Goal: Task Accomplishment & Management: Manage account settings

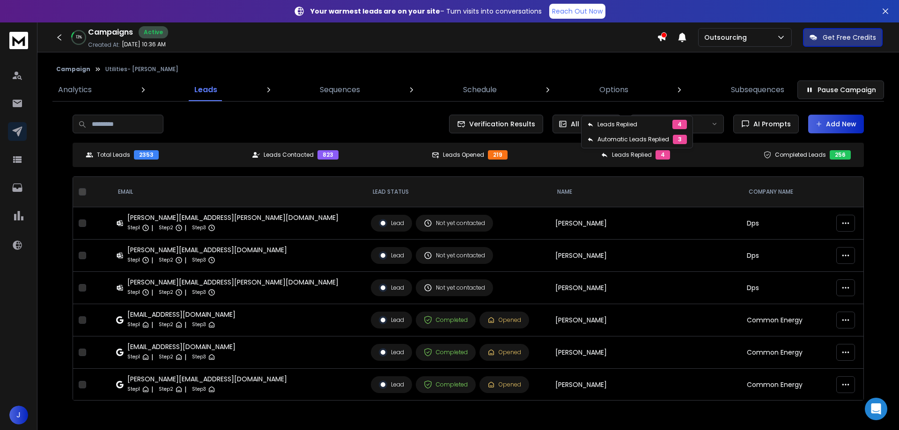
click at [682, 125] on div "4" at bounding box center [680, 124] width 15 height 9
click at [605, 154] on icon at bounding box center [605, 155] width 6 height 5
click at [69, 91] on p "Analytics" at bounding box center [75, 89] width 34 height 11
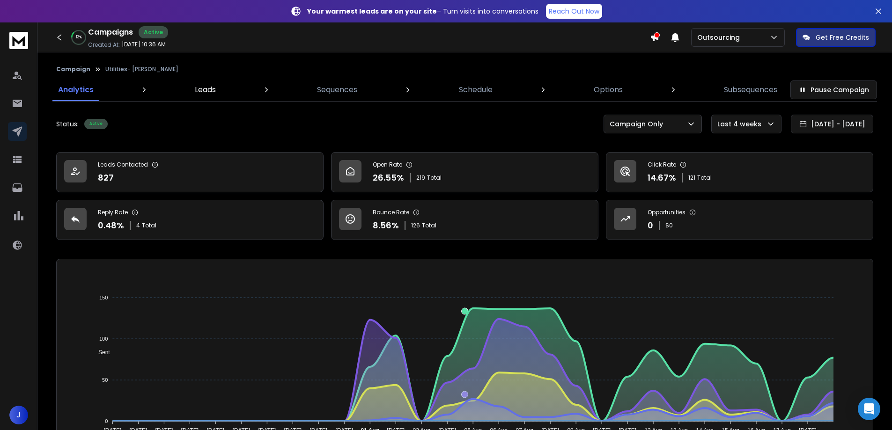
click at [200, 91] on p "Leads" at bounding box center [205, 89] width 21 height 11
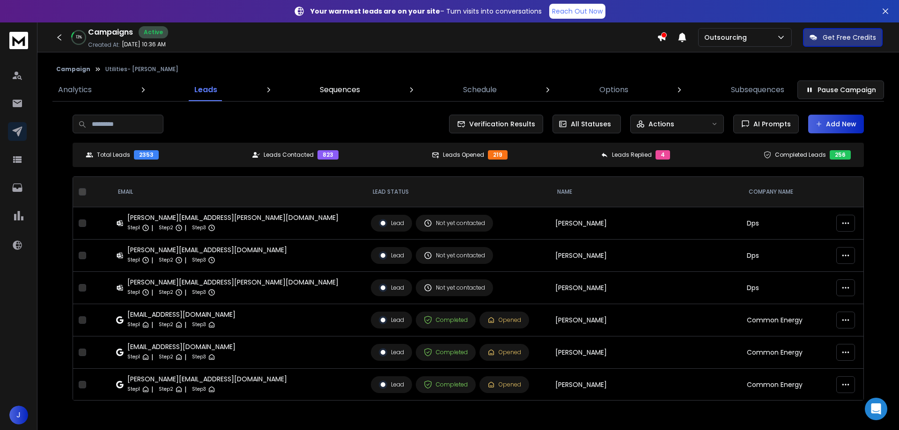
click at [349, 89] on p "Sequences" at bounding box center [340, 89] width 40 height 11
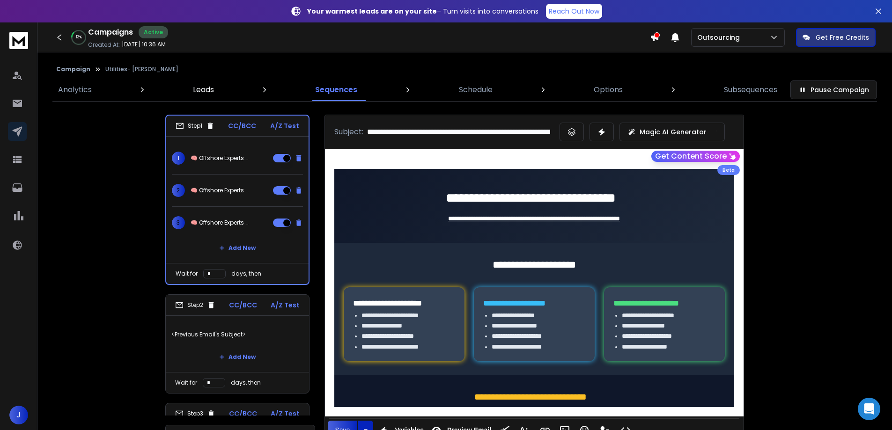
click at [208, 92] on p "Leads" at bounding box center [203, 89] width 21 height 11
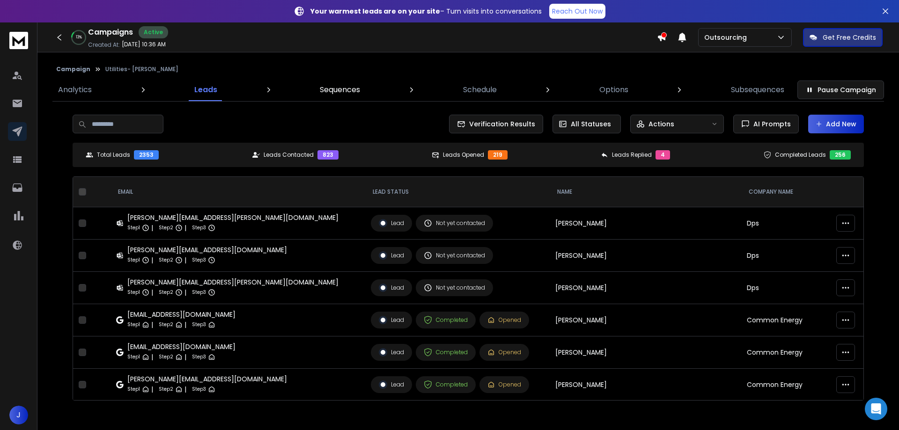
click at [341, 92] on p "Sequences" at bounding box center [340, 89] width 40 height 11
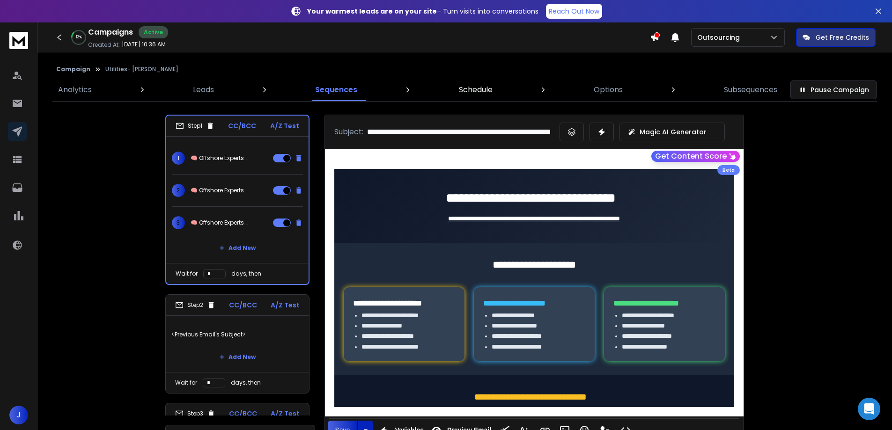
click at [491, 89] on p "Schedule" at bounding box center [476, 89] width 34 height 11
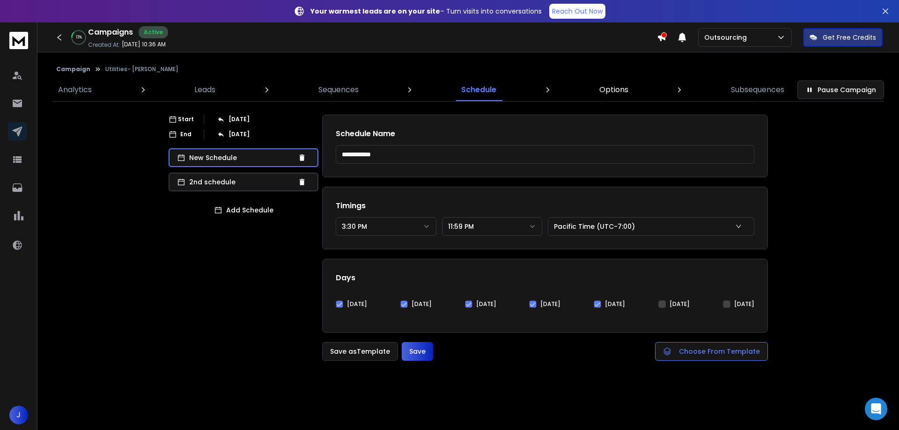
click at [604, 95] on p "Options" at bounding box center [614, 89] width 29 height 11
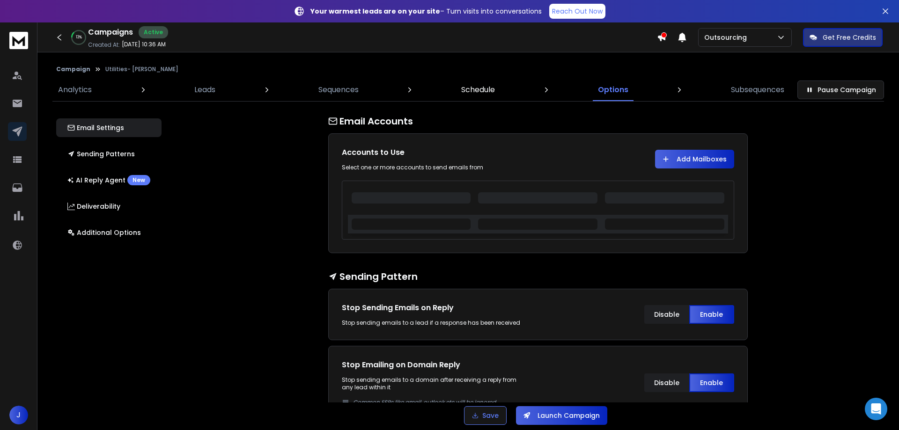
click at [481, 93] on p "Schedule" at bounding box center [478, 89] width 34 height 11
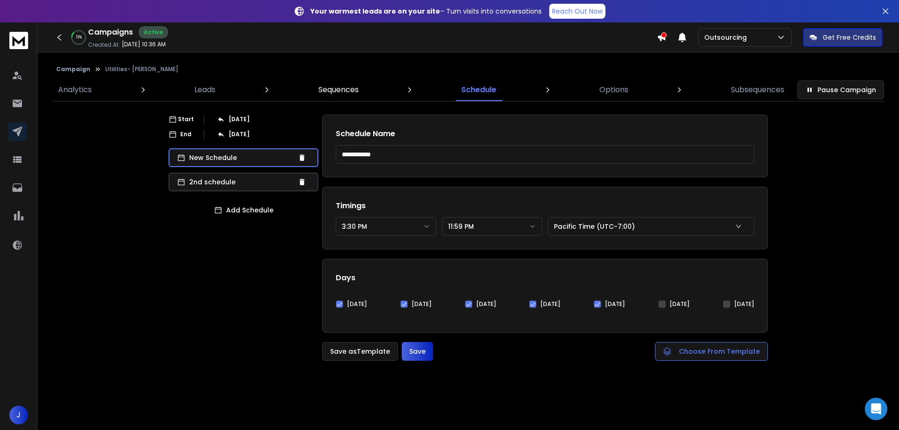
click at [360, 93] on link "Sequences" at bounding box center [339, 90] width 52 height 22
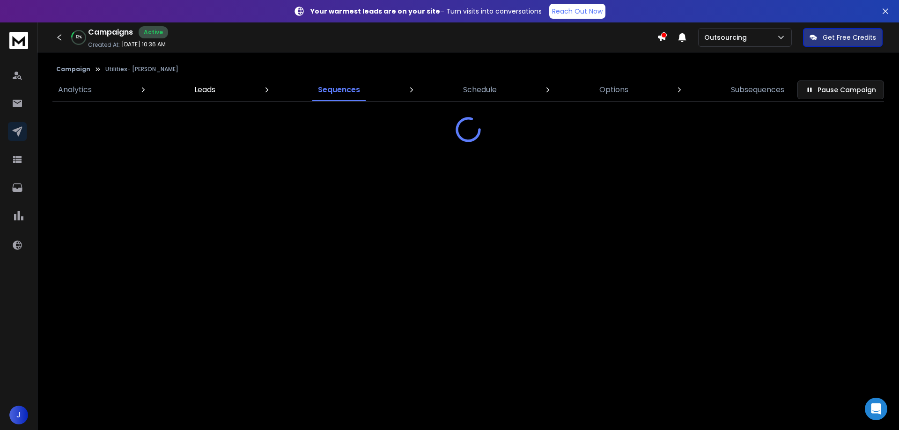
click at [193, 96] on link "Leads" at bounding box center [205, 90] width 32 height 22
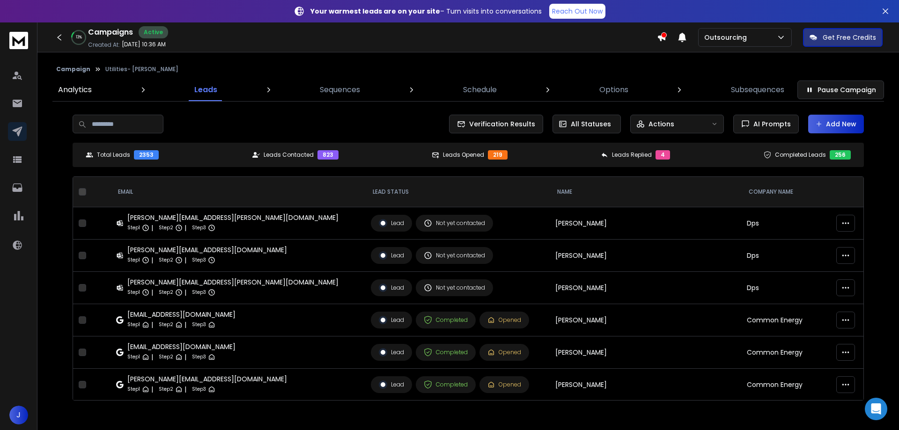
click at [88, 95] on p "Analytics" at bounding box center [75, 89] width 34 height 11
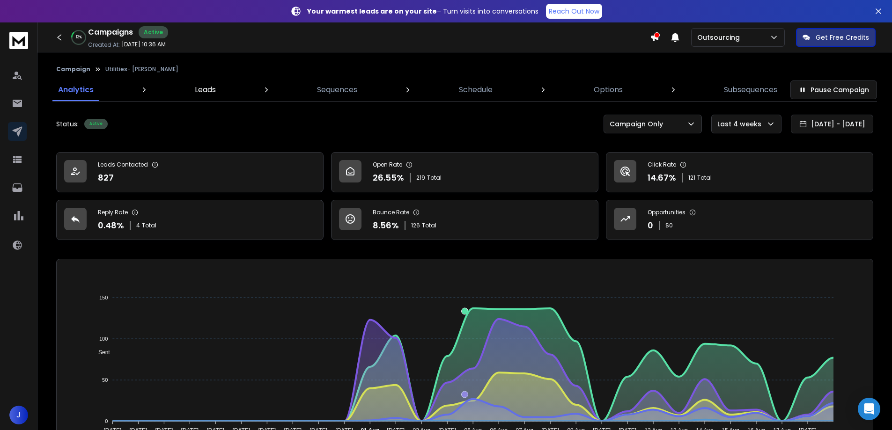
click at [209, 95] on p "Leads" at bounding box center [205, 89] width 21 height 11
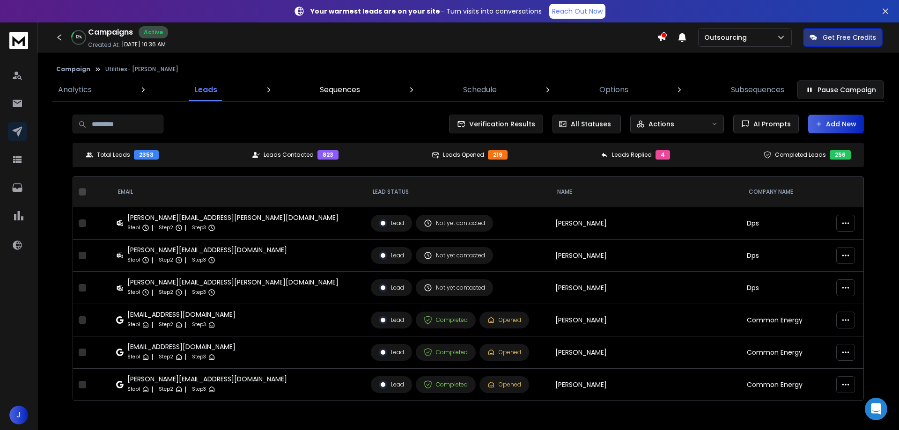
click at [346, 92] on p "Sequences" at bounding box center [340, 89] width 40 height 11
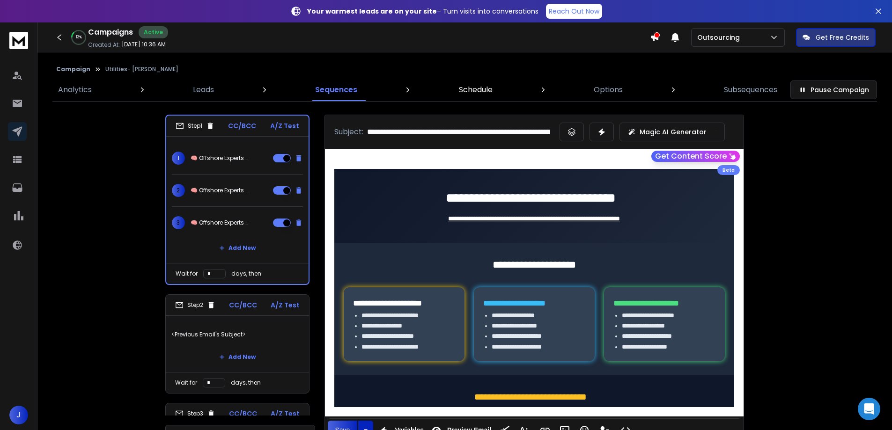
click at [482, 87] on p "Schedule" at bounding box center [476, 89] width 34 height 11
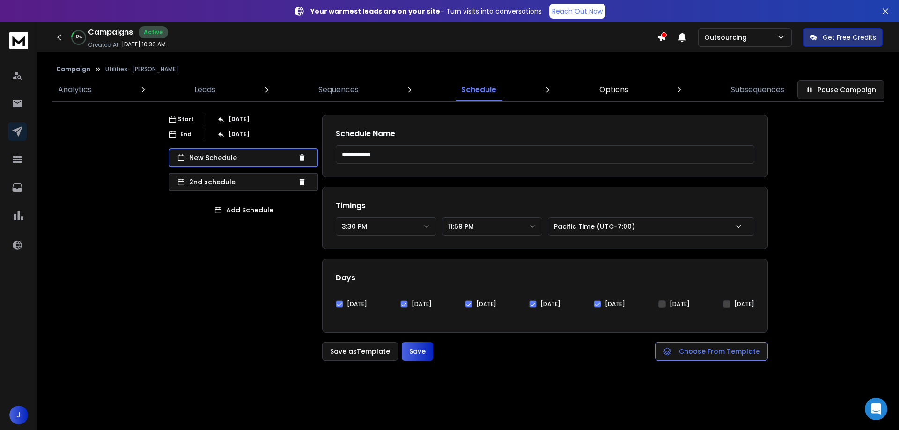
click at [621, 93] on p "Options" at bounding box center [614, 89] width 29 height 11
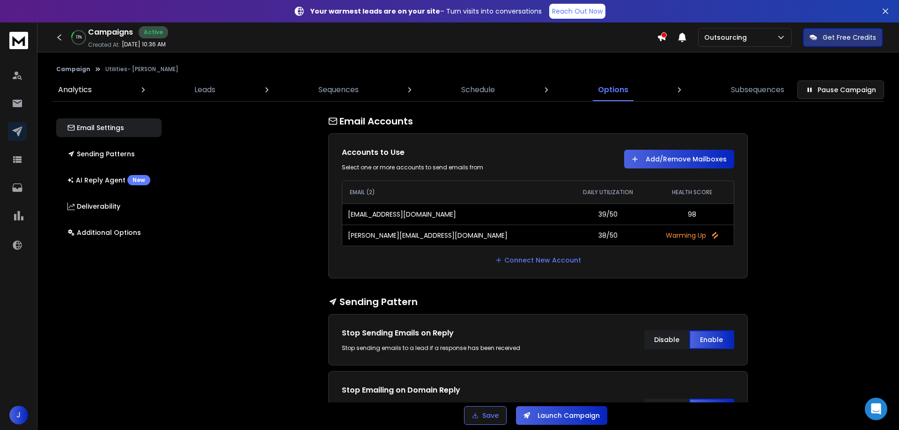
click at [78, 91] on p "Analytics" at bounding box center [75, 89] width 34 height 11
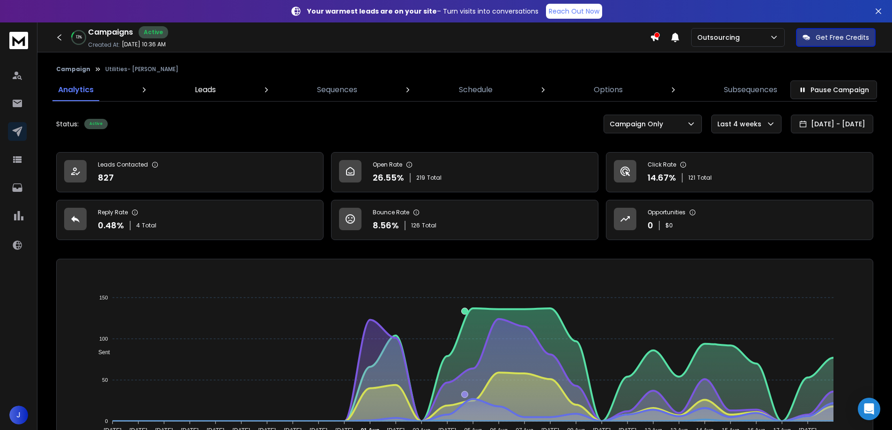
click at [209, 89] on p "Leads" at bounding box center [205, 89] width 21 height 11
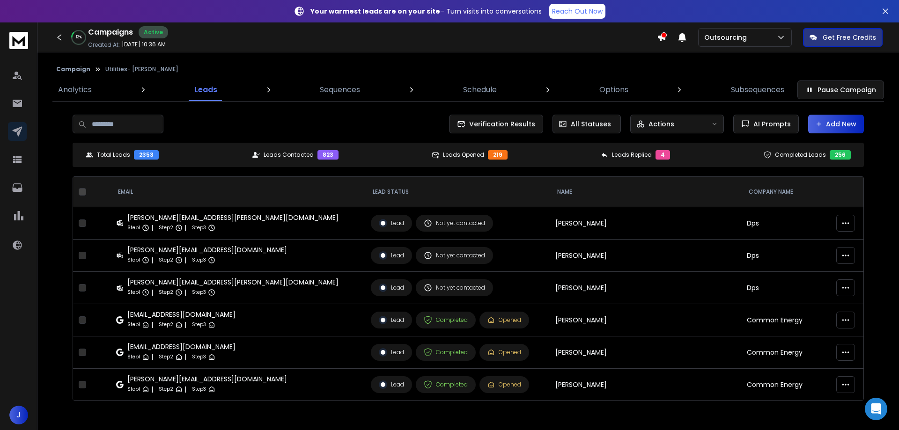
click at [833, 121] on button "Add New" at bounding box center [836, 124] width 56 height 19
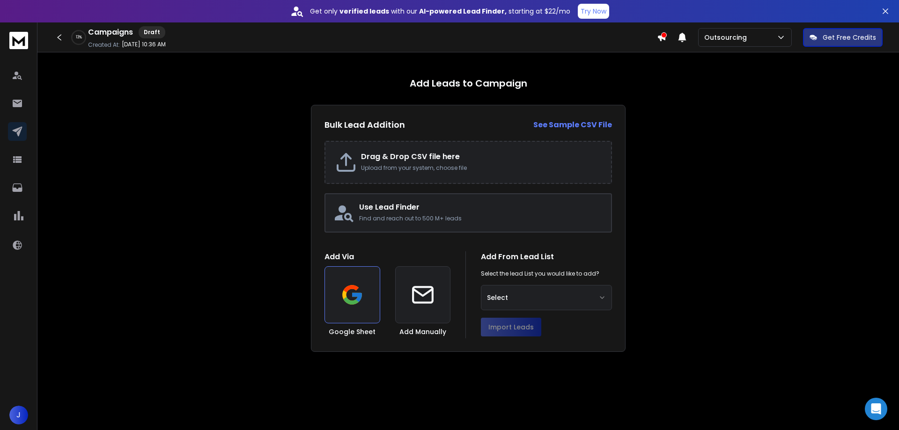
click at [361, 301] on icon at bounding box center [352, 295] width 23 height 28
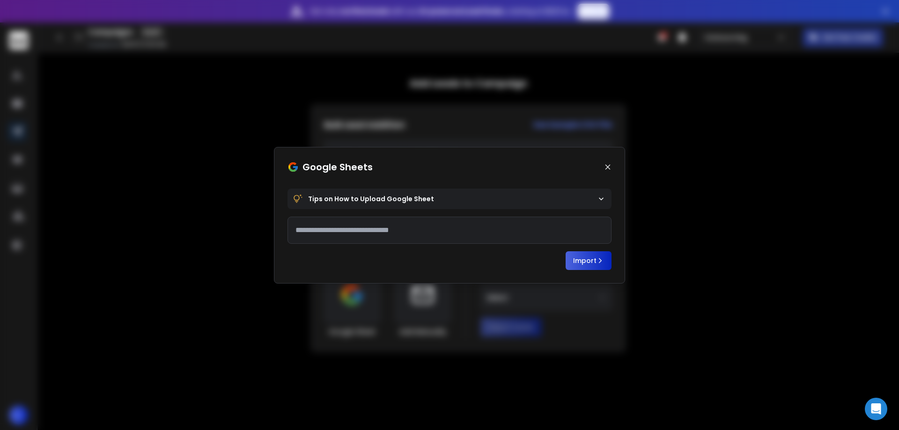
click at [422, 233] on input at bounding box center [450, 230] width 324 height 27
paste input "**********"
type input "**********"
click at [586, 261] on button "Import" at bounding box center [589, 261] width 46 height 19
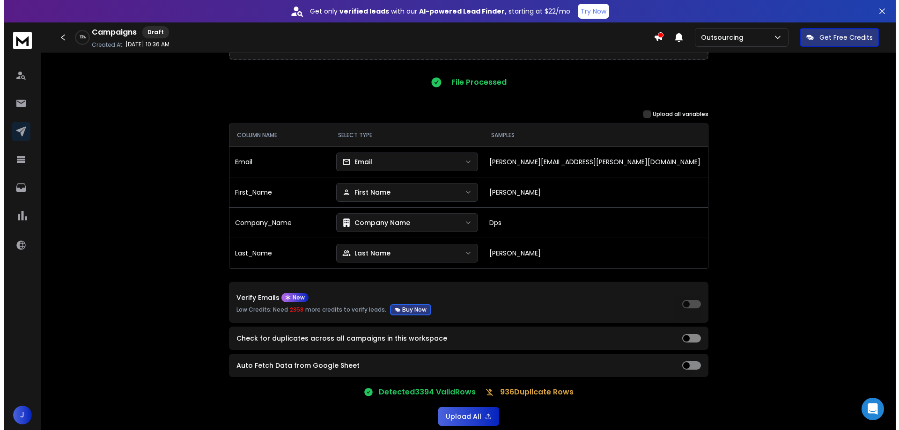
scroll to position [103, 0]
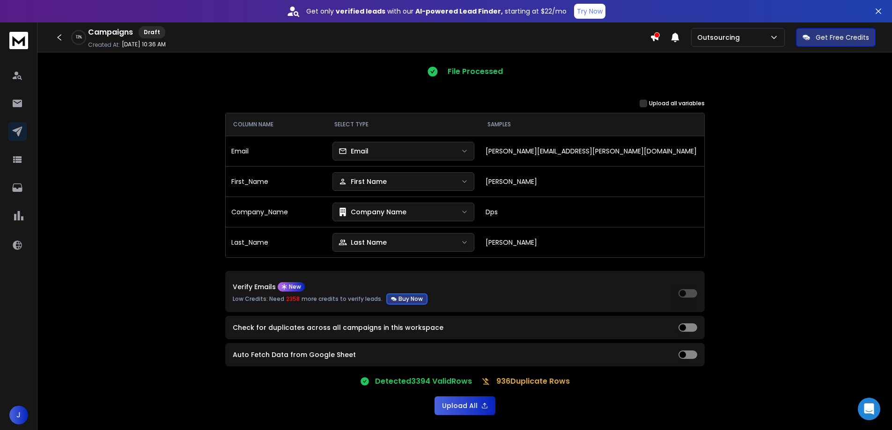
click at [691, 353] on button "Auto Fetch Data from Google Sheet" at bounding box center [688, 355] width 19 height 8
click at [692, 324] on button "Check for duplicates across all campaigns in this workspace" at bounding box center [688, 328] width 19 height 8
click at [470, 404] on button "Upload All" at bounding box center [465, 406] width 61 height 19
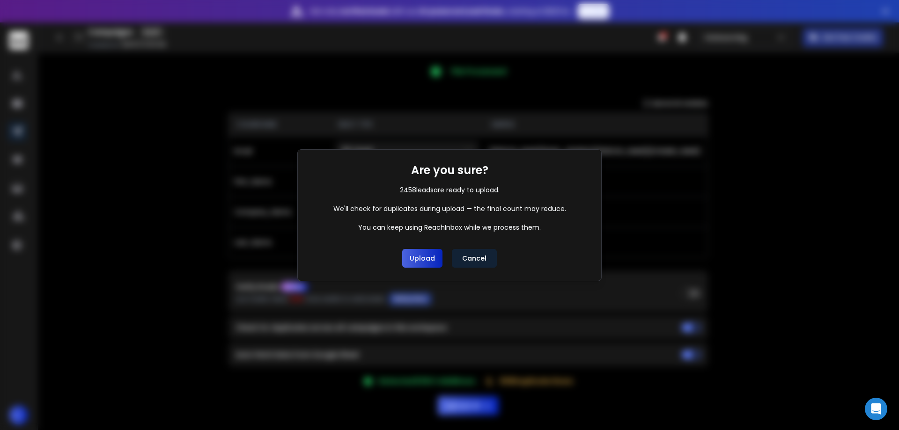
click at [418, 259] on button "Upload" at bounding box center [422, 258] width 40 height 19
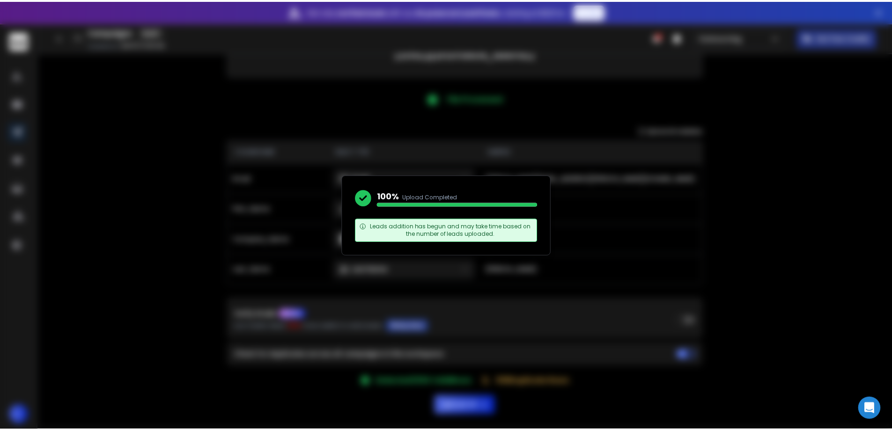
scroll to position [75, 0]
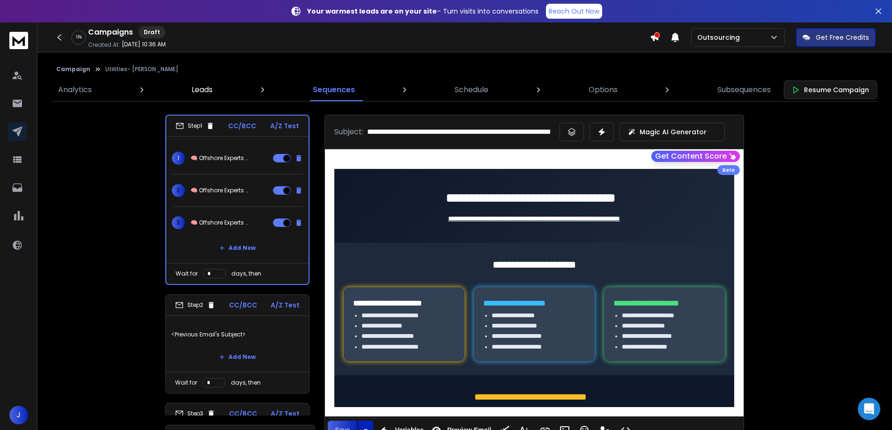
click at [190, 88] on link "Leads" at bounding box center [202, 90] width 32 height 22
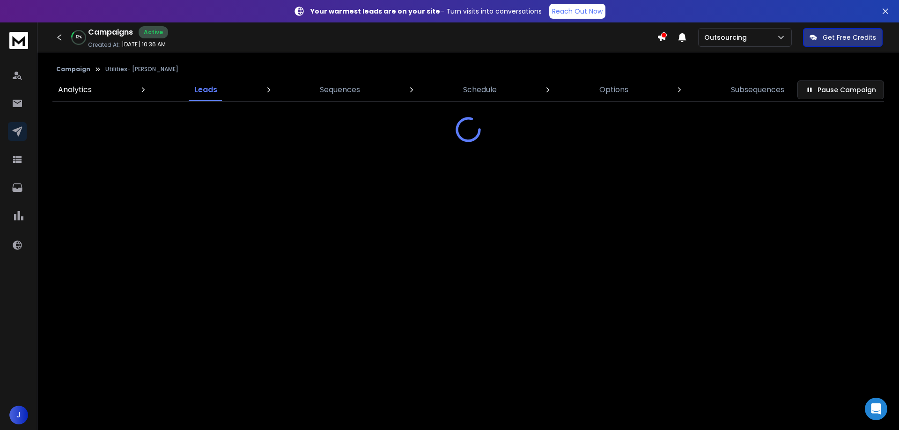
click at [86, 89] on p "Analytics" at bounding box center [75, 89] width 34 height 11
